Goal: Communication & Community: Answer question/provide support

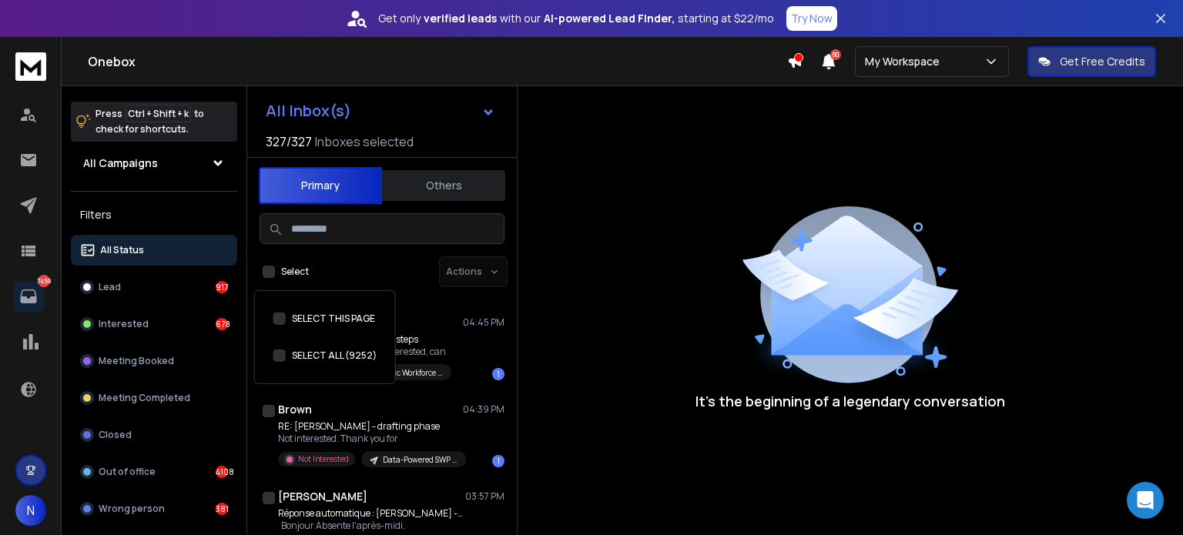
click at [347, 313] on label "SELECT THIS PAGE" at bounding box center [333, 319] width 83 height 12
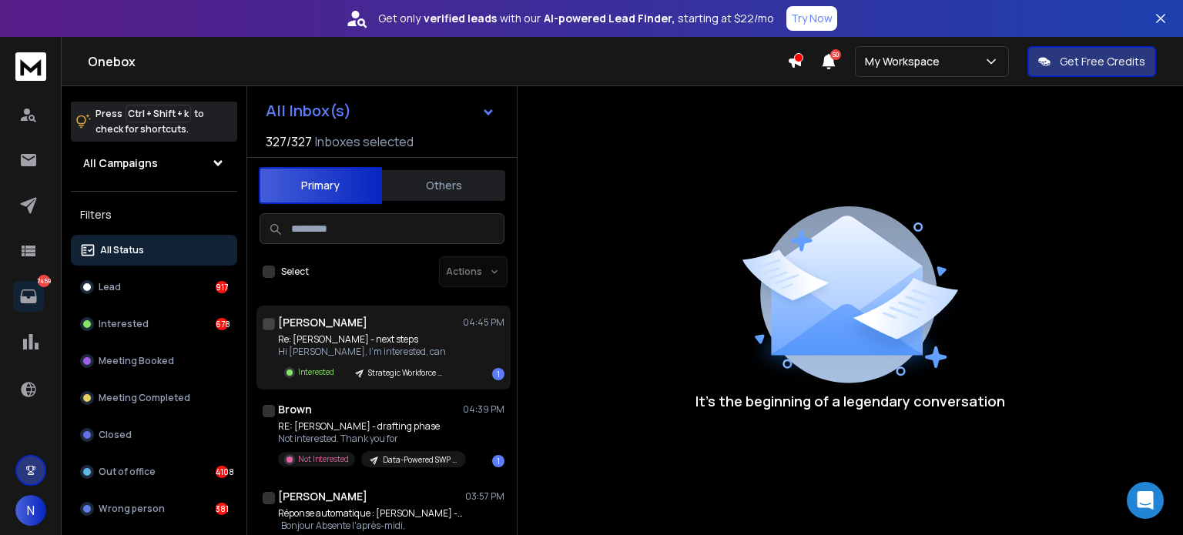
click at [413, 329] on div "Michael Phan 04:45 PM" at bounding box center [391, 322] width 227 height 15
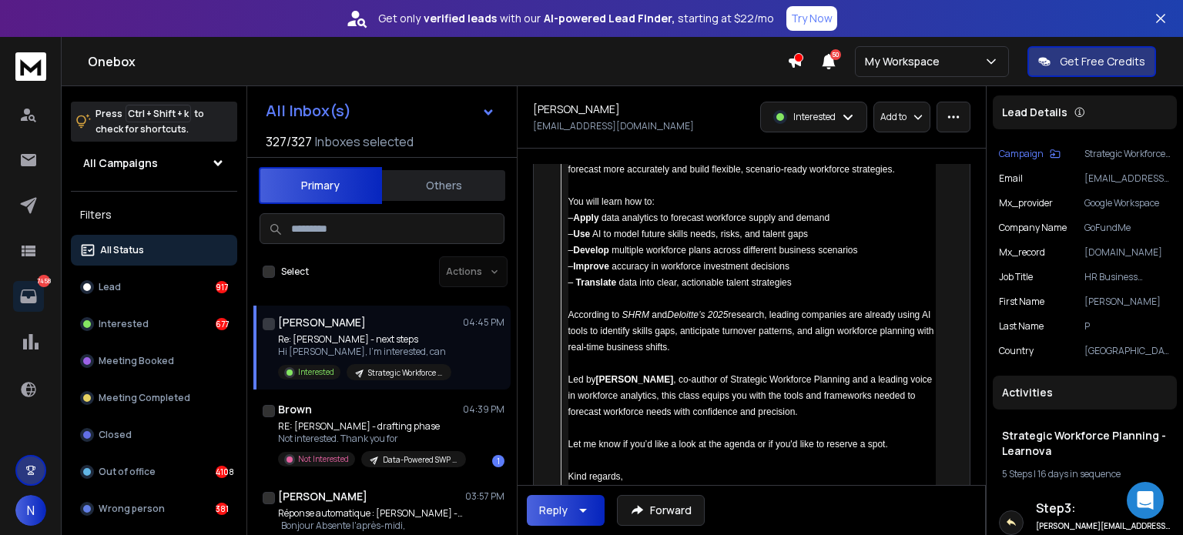
scroll to position [308, 0]
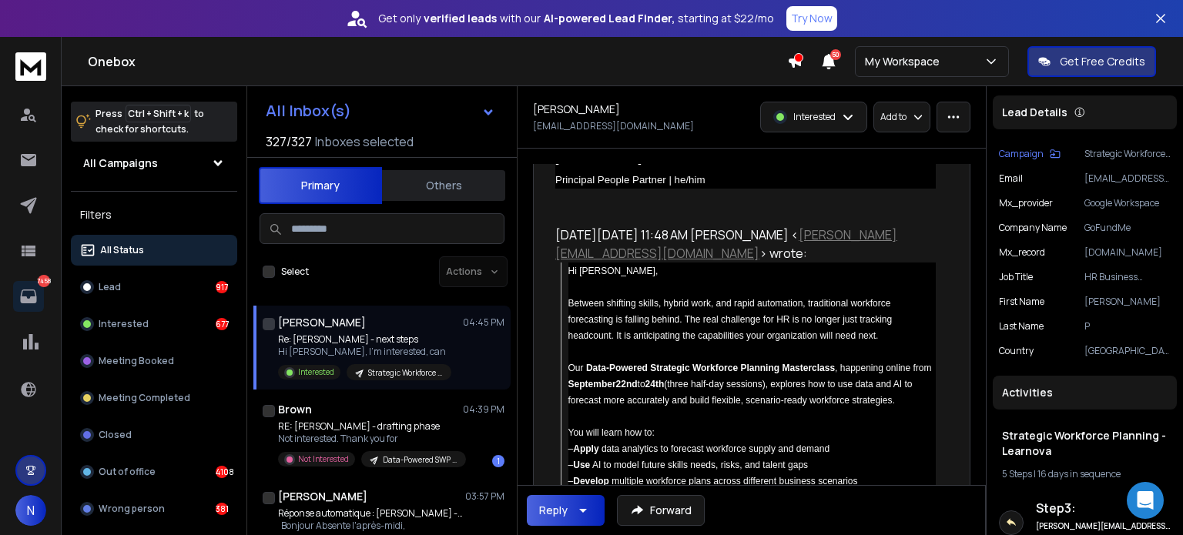
click at [596, 505] on button "Reply" at bounding box center [566, 510] width 78 height 31
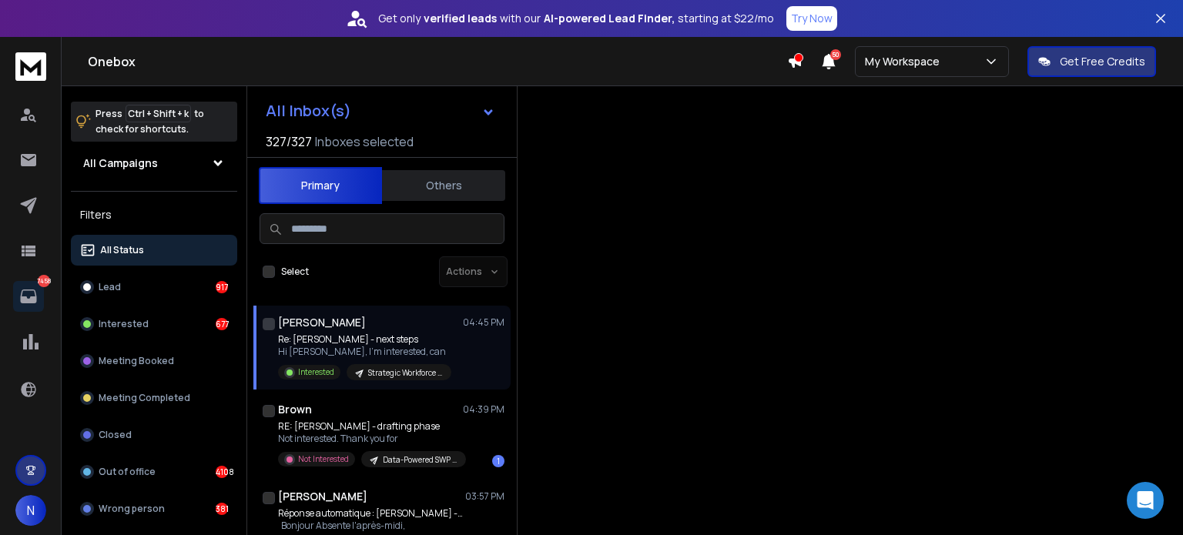
scroll to position [0, 0]
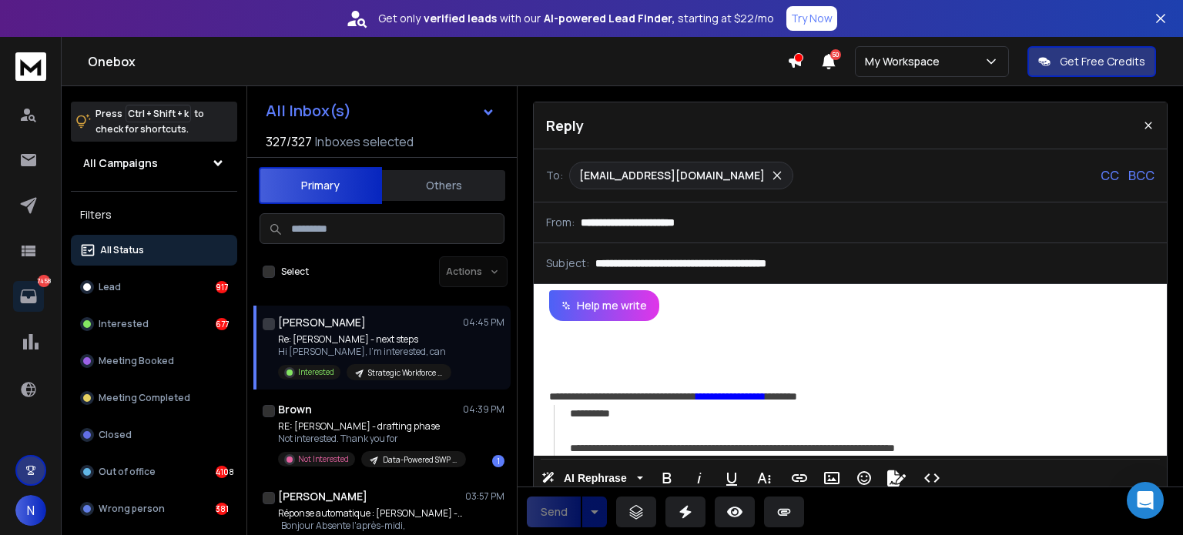
click at [1143, 128] on icon at bounding box center [1149, 125] width 12 height 12
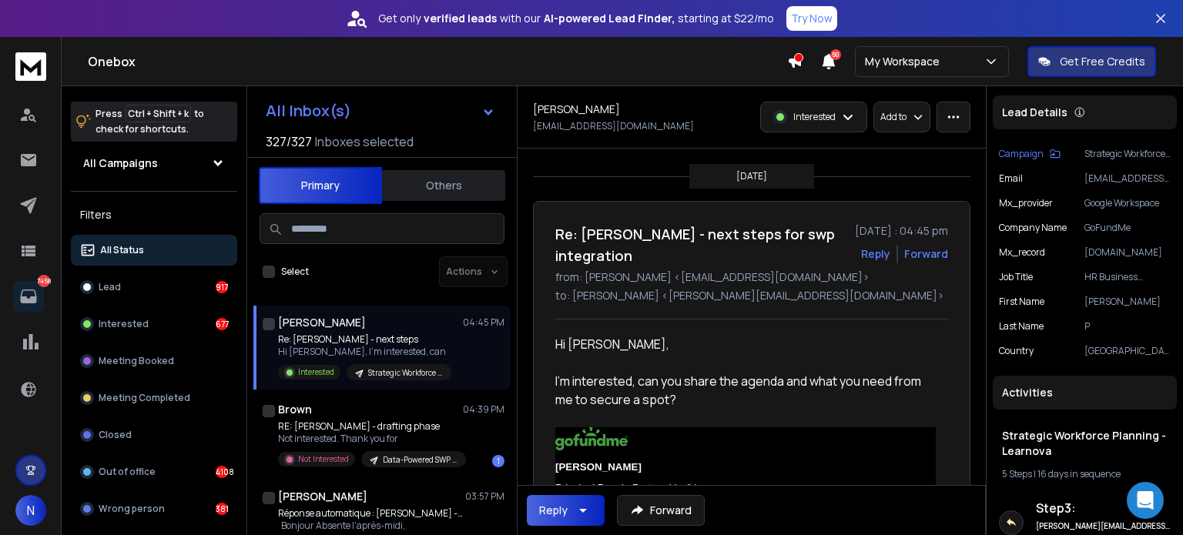
scroll to position [154, 0]
